Goal: Task Accomplishment & Management: Use online tool/utility

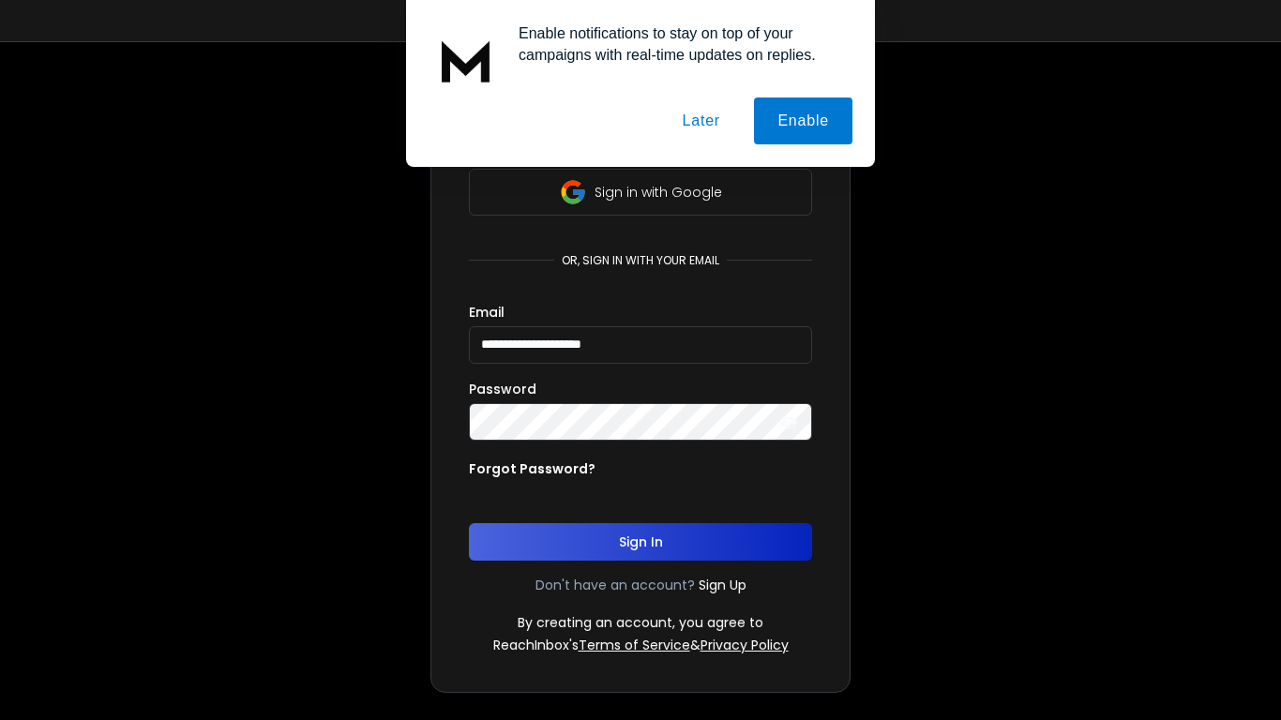
type input "**********"
click at [641, 541] on button "Sign In" at bounding box center [640, 542] width 343 height 38
